Goal: Task Accomplishment & Management: Manage account settings

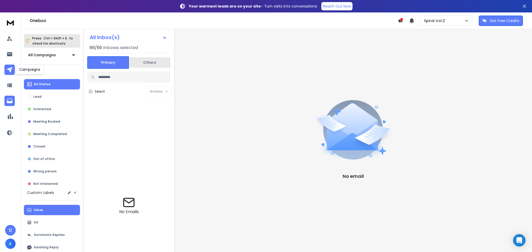
click at [11, 67] on icon at bounding box center [9, 69] width 5 height 5
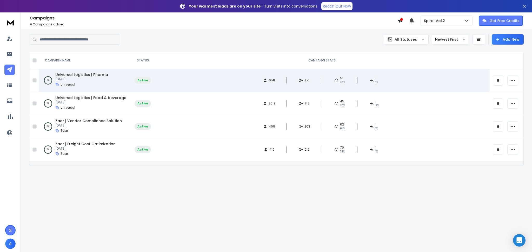
click at [69, 78] on p "11 days ago" at bounding box center [81, 79] width 53 height 4
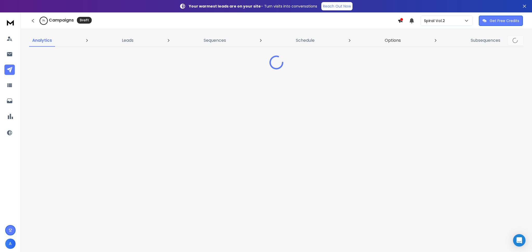
click at [389, 42] on div "Analytics Leads Sequences Schedule Options Subsequences" at bounding box center [276, 40] width 494 height 13
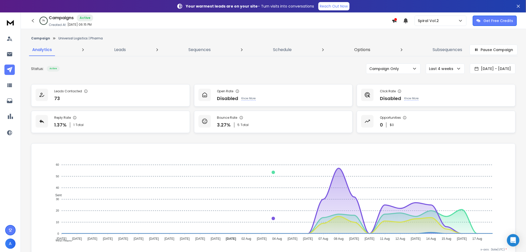
click at [358, 48] on p "Options" at bounding box center [362, 50] width 16 height 6
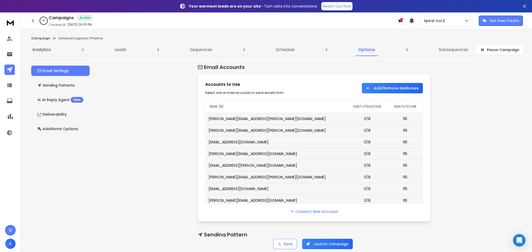
click at [32, 50] on p "Analytics" at bounding box center [41, 50] width 19 height 6
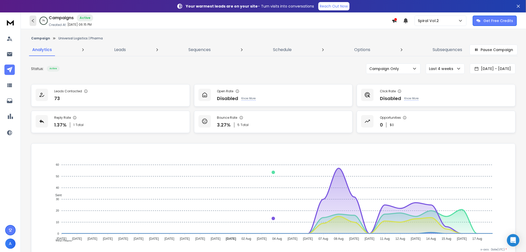
click at [32, 17] on button at bounding box center [33, 21] width 7 height 10
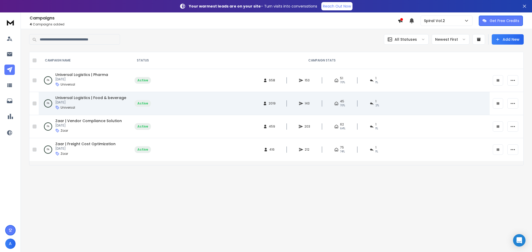
click at [90, 100] on span "Universal Logistics | Food & beverage" at bounding box center [90, 97] width 71 height 5
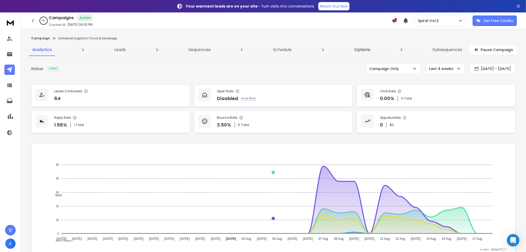
click at [368, 45] on link "Options" at bounding box center [362, 50] width 22 height 12
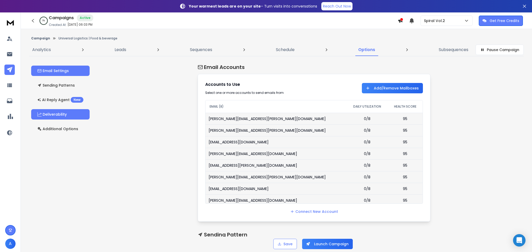
click at [63, 109] on button "Deliverability" at bounding box center [60, 114] width 58 height 10
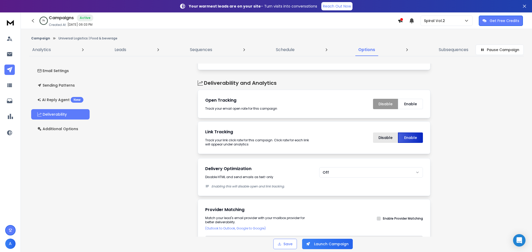
scroll to position [587, 0]
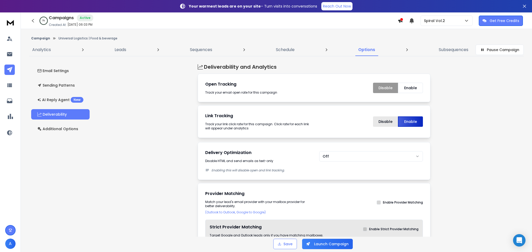
click at [379, 124] on button "Disable" at bounding box center [385, 122] width 25 height 10
click at [284, 244] on button "Save" at bounding box center [285, 244] width 24 height 10
click at [31, 21] on icon at bounding box center [33, 20] width 5 height 5
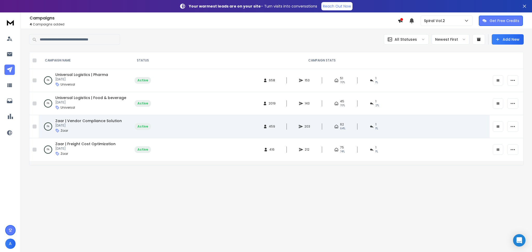
click at [78, 124] on p "12 days ago" at bounding box center [88, 126] width 66 height 4
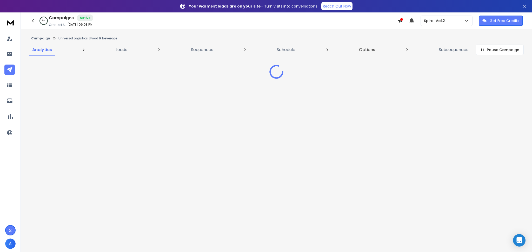
click at [374, 51] on p "Options" at bounding box center [367, 50] width 16 height 6
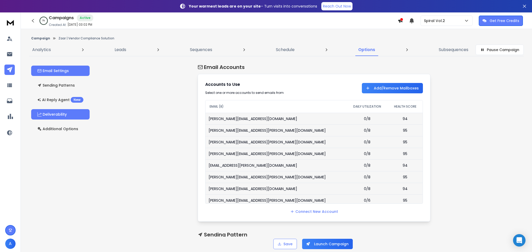
click at [49, 114] on p "Deliverability" at bounding box center [51, 114] width 29 height 5
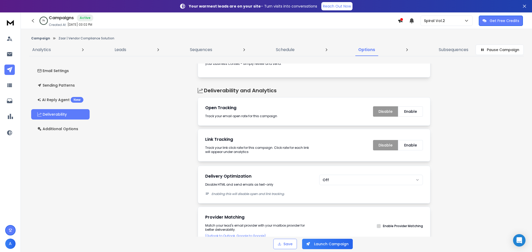
scroll to position [587, 0]
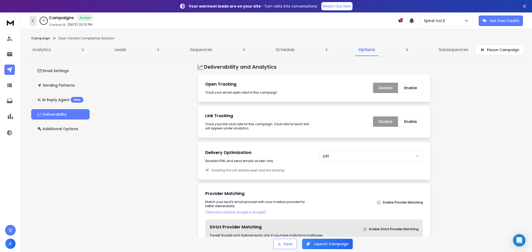
click at [32, 21] on icon at bounding box center [33, 20] width 2 height 3
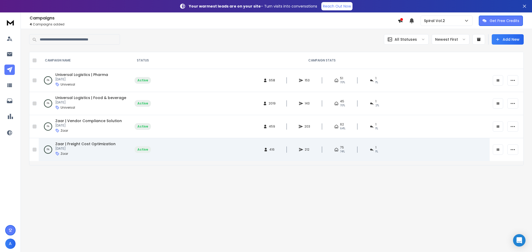
click at [81, 145] on span "Zaar | Freight Cost Optimization" at bounding box center [85, 143] width 60 height 5
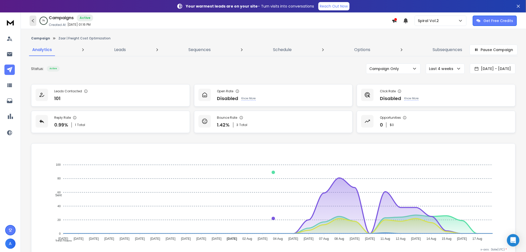
click at [32, 18] on icon at bounding box center [33, 20] width 5 height 5
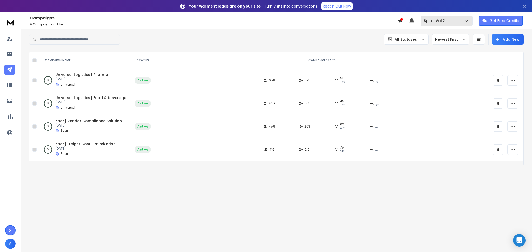
click at [458, 18] on div "Spiral Vol.2" at bounding box center [446, 20] width 45 height 5
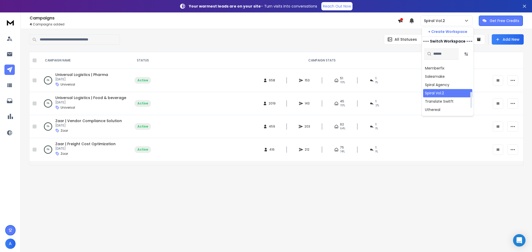
scroll to position [100, 0]
drag, startPoint x: 471, startPoint y: 66, endPoint x: 474, endPoint y: 97, distance: 31.0
click at [472, 97] on div at bounding box center [471, 102] width 2 height 16
click at [436, 83] on div "Spiral Agency" at bounding box center [437, 82] width 24 height 5
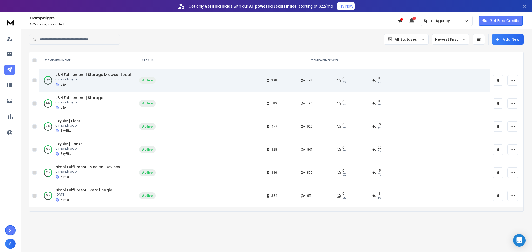
click at [102, 77] on p "a month ago" at bounding box center [93, 79] width 76 height 4
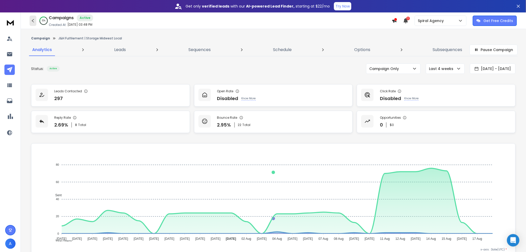
click at [31, 19] on icon at bounding box center [33, 20] width 5 height 5
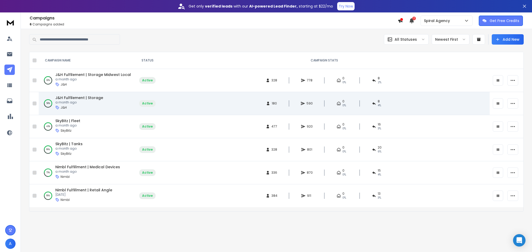
click at [102, 104] on div "58 % J&H Fulfilement | Storage a month ago J&H" at bounding box center [87, 103] width 87 height 17
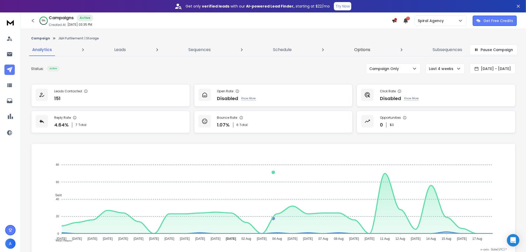
click at [363, 52] on p "Options" at bounding box center [362, 50] width 16 height 6
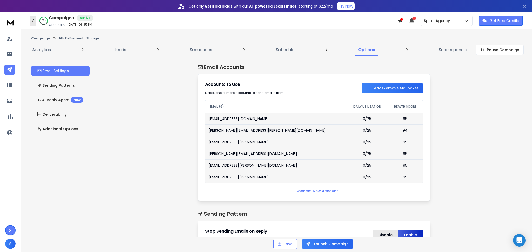
click at [31, 20] on icon at bounding box center [33, 20] width 5 height 5
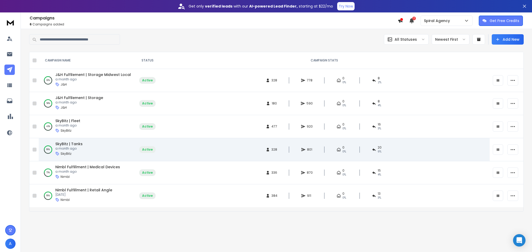
click at [90, 150] on div "66 % SkyBitz | Tanks a month ago SkyBitz" at bounding box center [87, 149] width 87 height 17
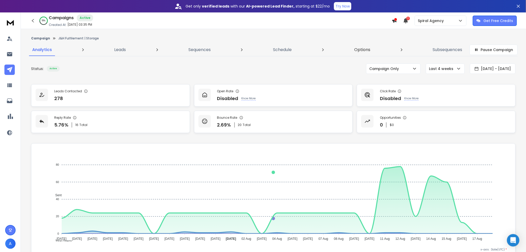
click at [363, 48] on p "Options" at bounding box center [362, 50] width 16 height 6
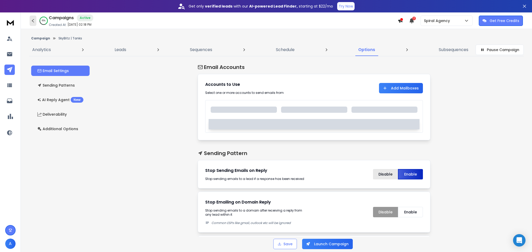
click at [35, 23] on button at bounding box center [33, 21] width 7 height 10
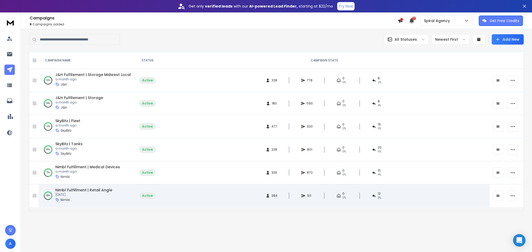
click at [86, 197] on div "Nimbl Fulfillment | Retail Angle [DATE] Nimbl" at bounding box center [83, 196] width 57 height 17
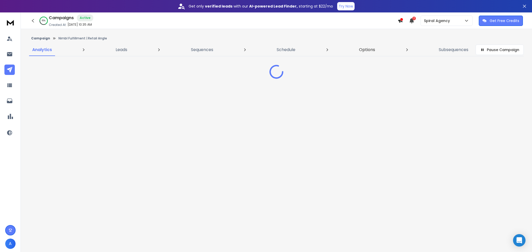
click at [363, 51] on p "Options" at bounding box center [367, 50] width 16 height 6
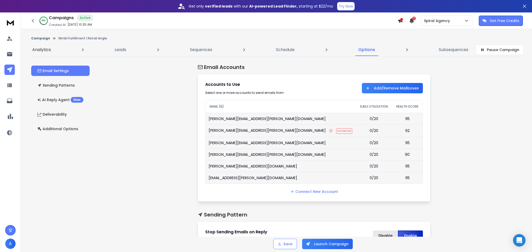
click at [37, 50] on p "Analytics" at bounding box center [41, 50] width 19 height 6
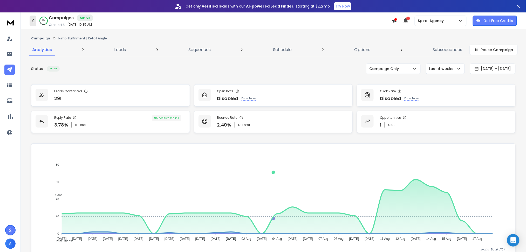
click at [33, 18] on icon at bounding box center [33, 20] width 5 height 5
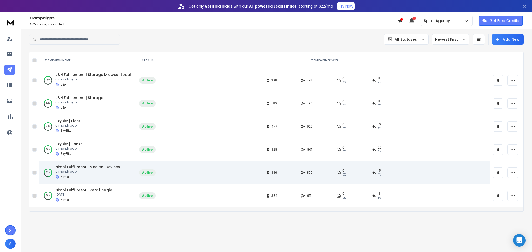
click at [94, 168] on span "Nimbl Fulfillment | Medical Devices" at bounding box center [87, 167] width 65 height 5
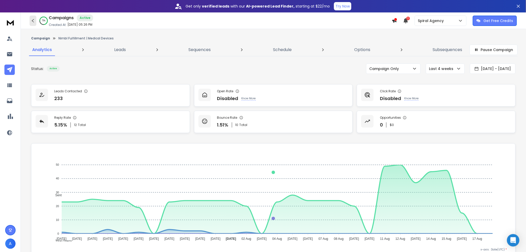
click at [36, 20] on button at bounding box center [33, 21] width 7 height 10
click at [6, 56] on icon at bounding box center [9, 54] width 6 height 6
